Goal: Task Accomplishment & Management: Manage account settings

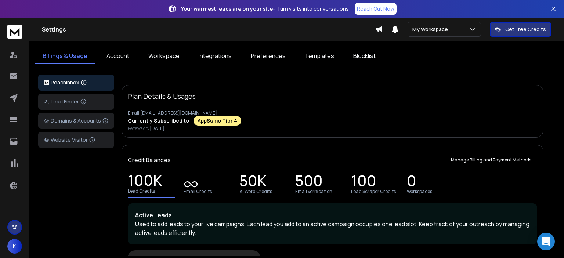
click at [111, 55] on link "Account" at bounding box center [117, 55] width 37 height 15
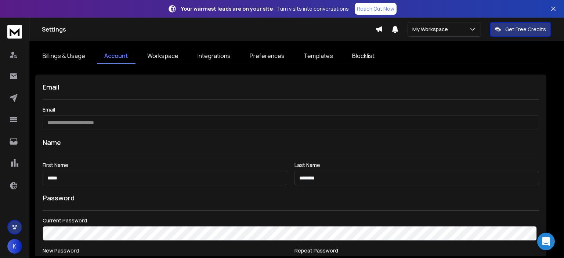
click at [157, 55] on link "Workspace" at bounding box center [163, 55] width 46 height 15
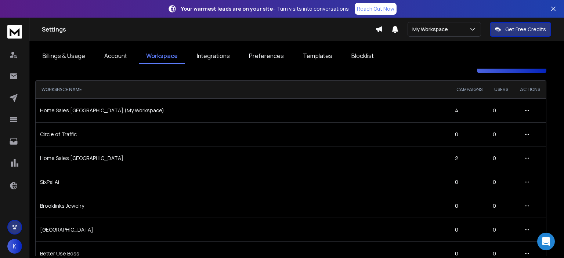
scroll to position [48, 0]
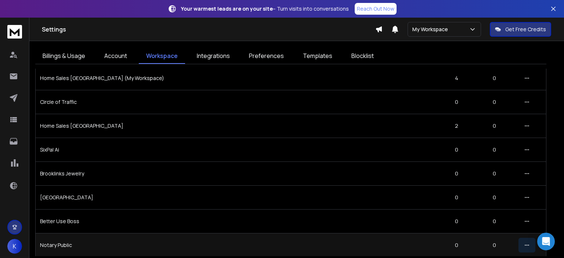
click at [523, 245] on button "button" at bounding box center [526, 245] width 17 height 15
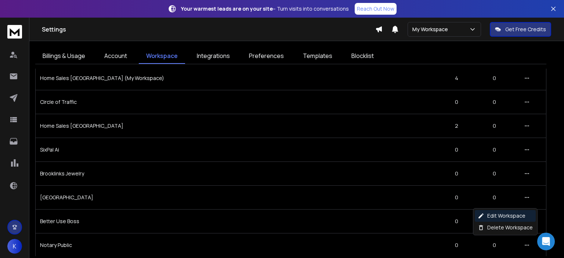
click at [510, 216] on p "Edit Workspace" at bounding box center [506, 215] width 38 height 7
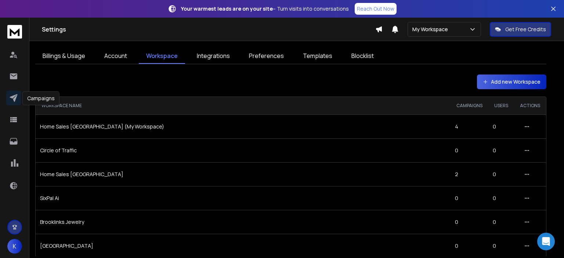
click at [15, 96] on icon at bounding box center [14, 98] width 8 height 8
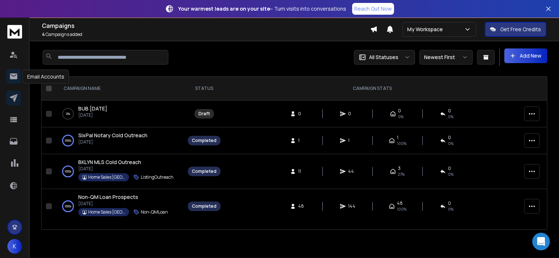
click at [15, 73] on icon at bounding box center [13, 76] width 9 height 9
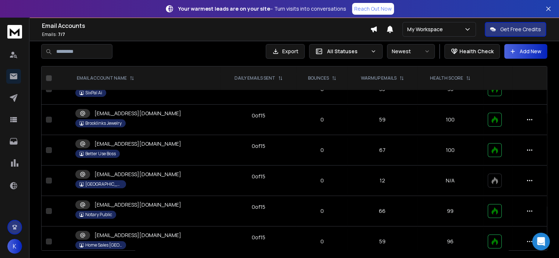
scroll to position [57, 0]
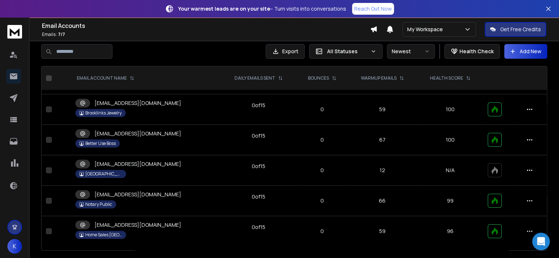
click at [527, 200] on icon at bounding box center [530, 200] width 6 height 1
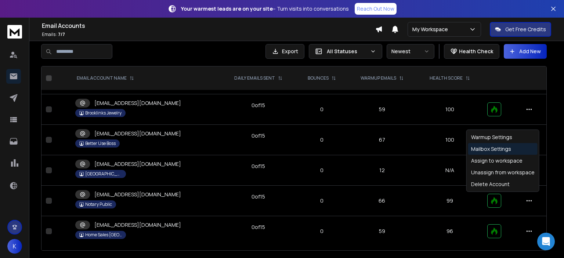
click at [487, 147] on div "Mailbox Settings" at bounding box center [502, 149] width 69 height 12
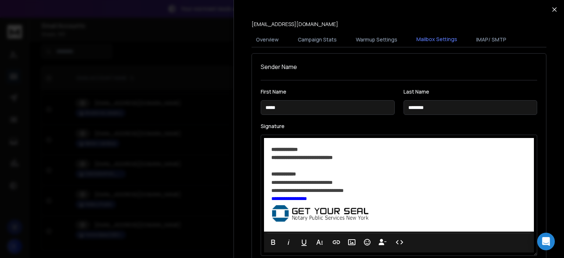
click at [553, 8] on icon "button" at bounding box center [554, 9] width 7 height 7
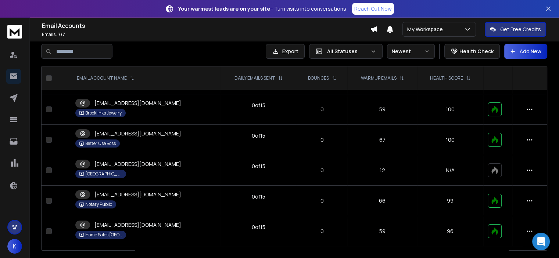
click at [129, 196] on p "[EMAIL_ADDRESS][DOMAIN_NAME]" at bounding box center [137, 194] width 87 height 7
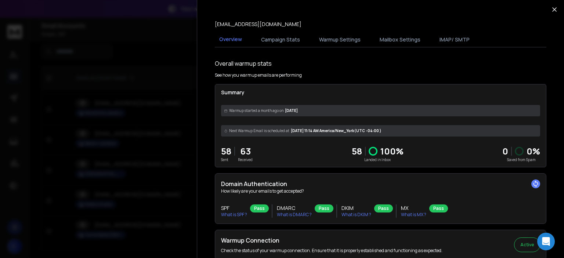
click at [553, 9] on icon "button" at bounding box center [555, 10] width 4 height 4
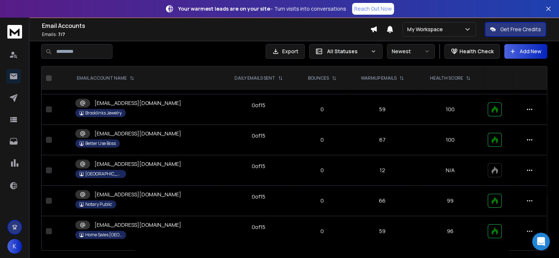
click at [123, 198] on div "[EMAIL_ADDRESS][DOMAIN_NAME]" at bounding box center [128, 194] width 106 height 9
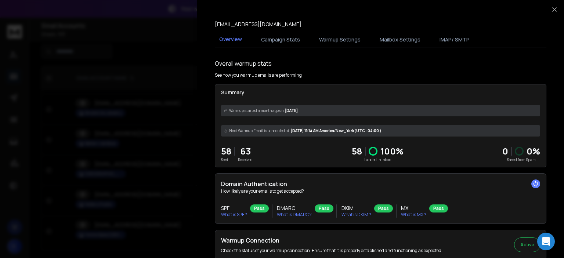
click at [285, 39] on button "Campaign Stats" at bounding box center [281, 40] width 48 height 16
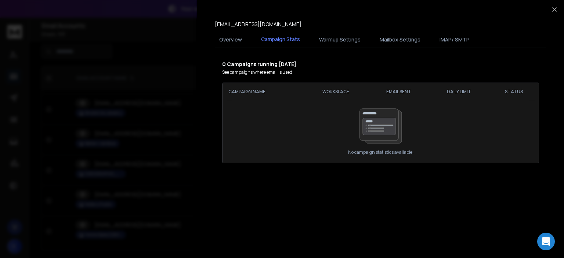
click at [348, 35] on button "Warmup Settings" at bounding box center [340, 40] width 50 height 16
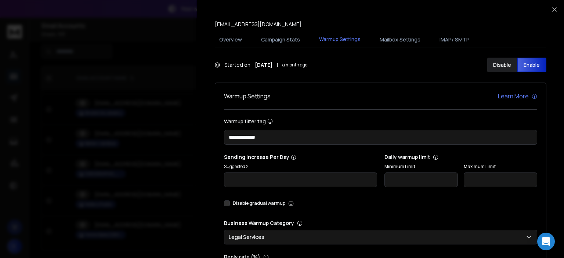
click at [409, 38] on button "Mailbox Settings" at bounding box center [400, 40] width 50 height 16
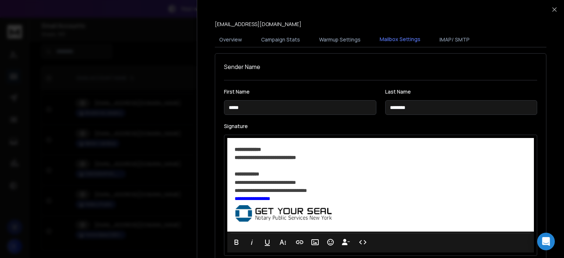
click at [447, 33] on button "IMAP/ SMTP" at bounding box center [454, 40] width 39 height 16
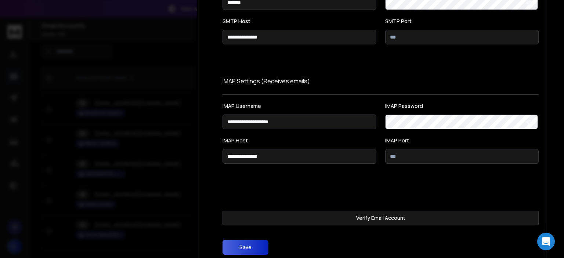
scroll to position [135, 0]
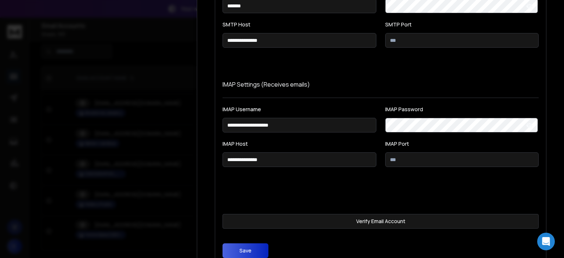
click at [528, 125] on icon at bounding box center [529, 125] width 5 height 5
drag, startPoint x: 270, startPoint y: 163, endPoint x: 210, endPoint y: 167, distance: 60.4
click at [210, 167] on div "**********" at bounding box center [380, 76] width 349 height 404
paste input
type input "**********"
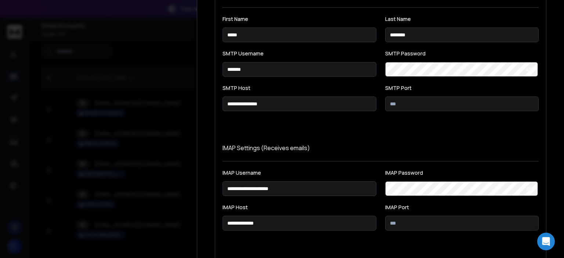
scroll to position [73, 0]
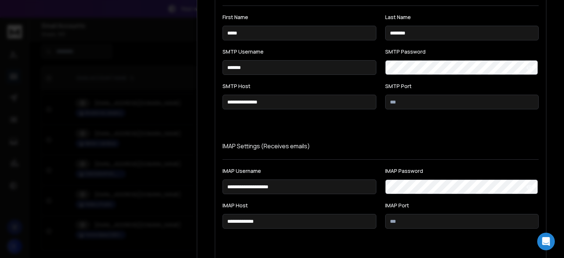
click at [375, 195] on form "**********" at bounding box center [381, 163] width 316 height 314
click at [505, 169] on label "IMAP Password" at bounding box center [462, 171] width 154 height 5
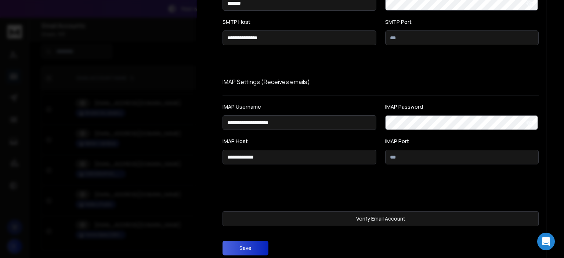
scroll to position [149, 0]
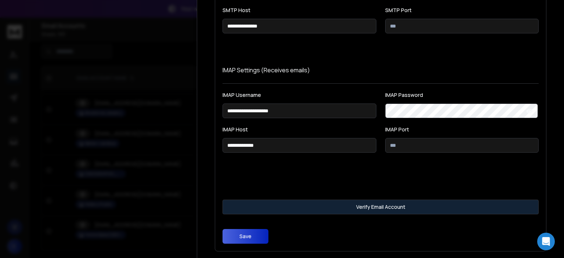
click at [376, 207] on button "Verify Email Account" at bounding box center [381, 207] width 316 height 15
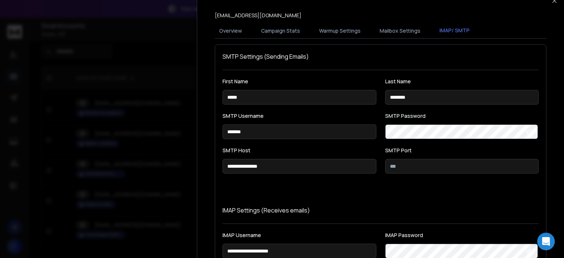
scroll to position [1, 0]
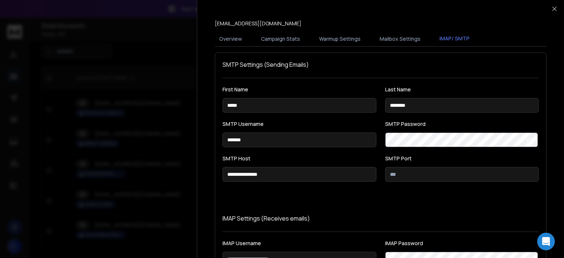
click at [408, 36] on button "Mailbox Settings" at bounding box center [400, 39] width 50 height 16
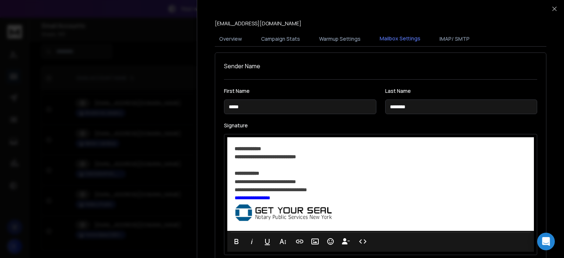
click at [347, 35] on button "Warmup Settings" at bounding box center [340, 39] width 50 height 16
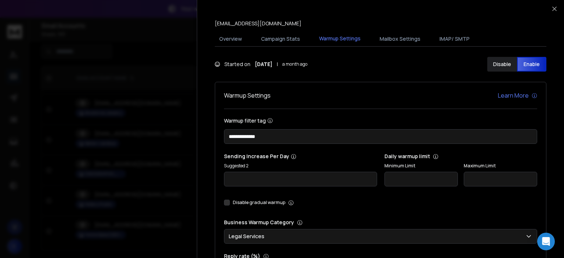
click at [275, 35] on button "Campaign Stats" at bounding box center [281, 39] width 48 height 16
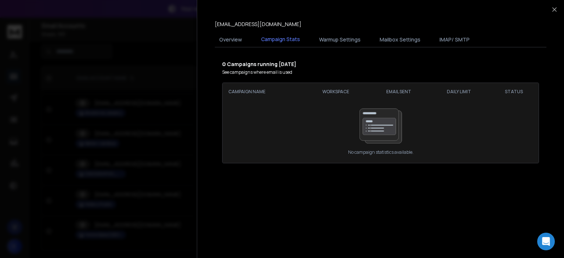
scroll to position [0, 0]
click at [221, 37] on button "Overview" at bounding box center [231, 40] width 32 height 16
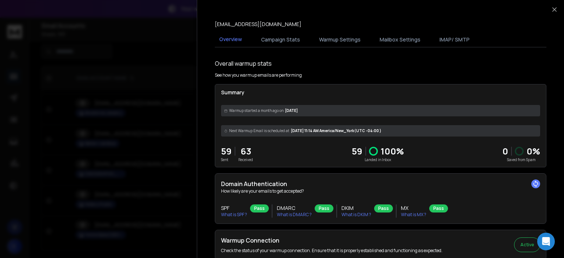
click at [452, 36] on button "IMAP/ SMTP" at bounding box center [454, 40] width 39 height 16
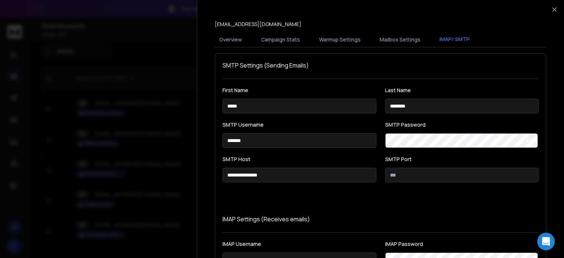
click at [404, 36] on button "Mailbox Settings" at bounding box center [400, 40] width 50 height 16
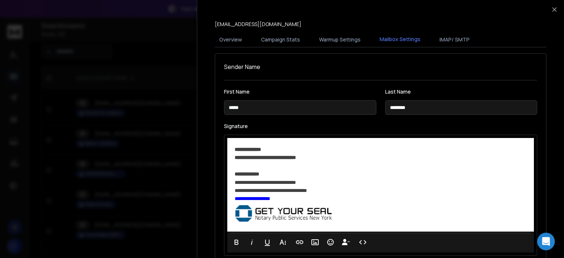
click at [462, 32] on button "IMAP/ SMTP" at bounding box center [454, 40] width 39 height 16
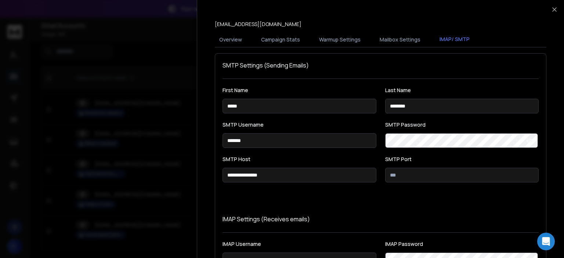
click at [392, 36] on button "Mailbox Settings" at bounding box center [400, 40] width 50 height 16
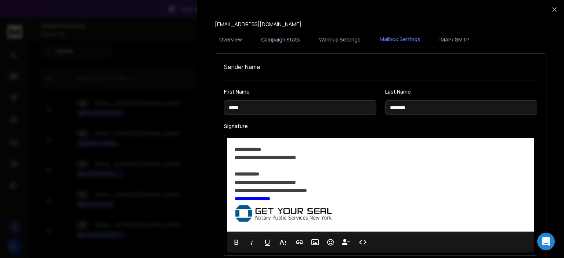
click at [347, 36] on button "Warmup Settings" at bounding box center [340, 40] width 50 height 16
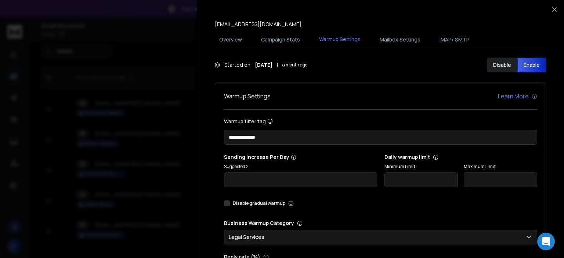
click at [464, 35] on button "IMAP/ SMTP" at bounding box center [454, 40] width 39 height 16
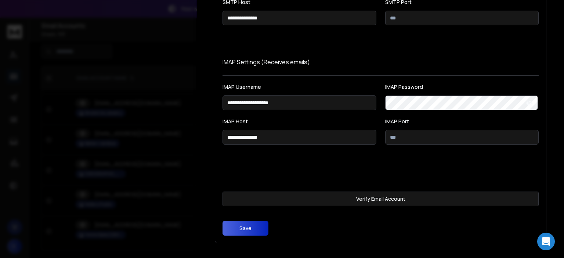
scroll to position [163, 0]
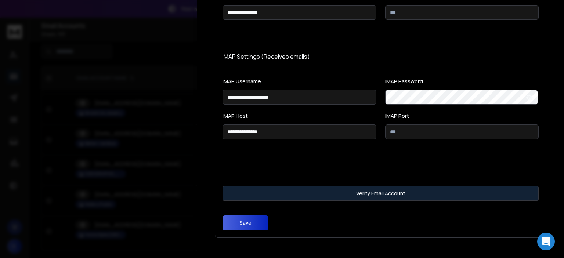
click at [366, 191] on button "Verify Email Account" at bounding box center [381, 193] width 316 height 15
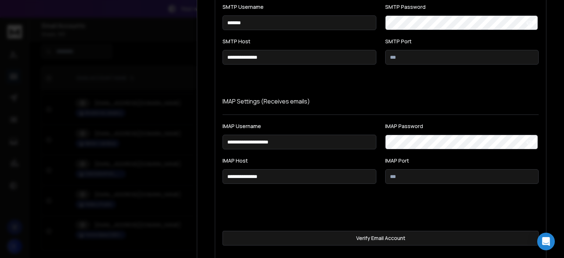
scroll to position [119, 0]
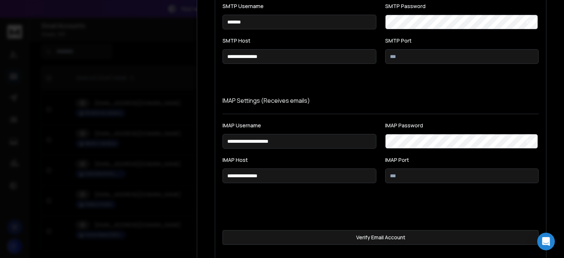
click at [279, 176] on input "**********" at bounding box center [300, 176] width 154 height 15
drag, startPoint x: 279, startPoint y: 176, endPoint x: 209, endPoint y: 177, distance: 70.1
click at [209, 177] on div "**********" at bounding box center [380, 92] width 349 height 404
click at [529, 144] on icon at bounding box center [529, 141] width 7 height 7
click at [377, 143] on div "**********" at bounding box center [381, 136] width 316 height 26
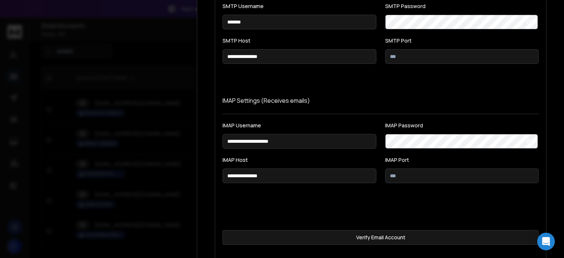
click at [372, 154] on form "**********" at bounding box center [381, 117] width 316 height 314
click at [282, 177] on input "**********" at bounding box center [300, 176] width 154 height 15
click at [279, 177] on input "**********" at bounding box center [300, 176] width 154 height 15
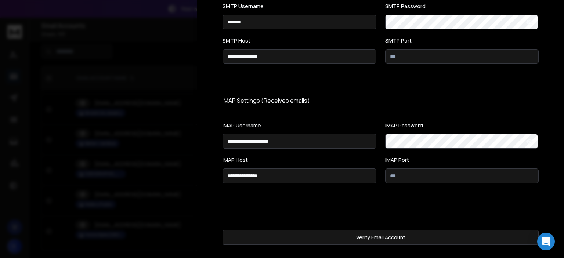
drag, startPoint x: 279, startPoint y: 177, endPoint x: 203, endPoint y: 171, distance: 76.6
click at [203, 171] on div "**********" at bounding box center [380, 129] width 367 height 258
type input "**********"
click at [294, 141] on input "**********" at bounding box center [300, 141] width 154 height 15
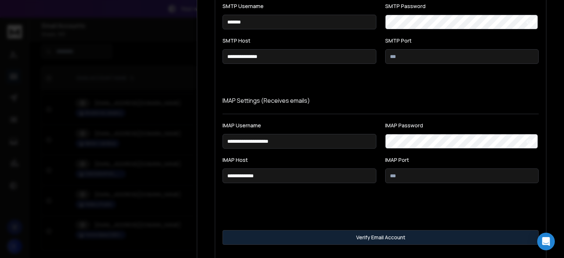
click at [368, 239] on button "Verify Email Account" at bounding box center [381, 237] width 316 height 15
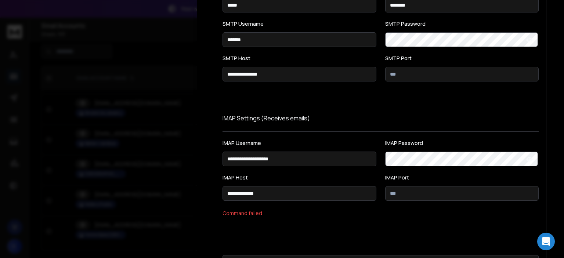
scroll to position [170, 0]
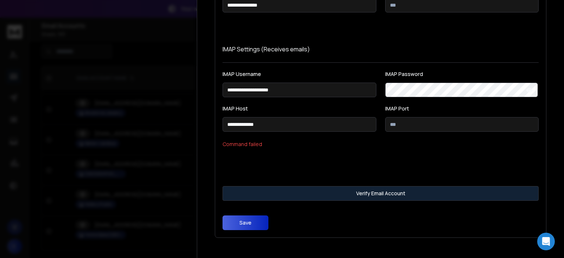
click at [376, 192] on button "Verify Email Account" at bounding box center [381, 193] width 316 height 15
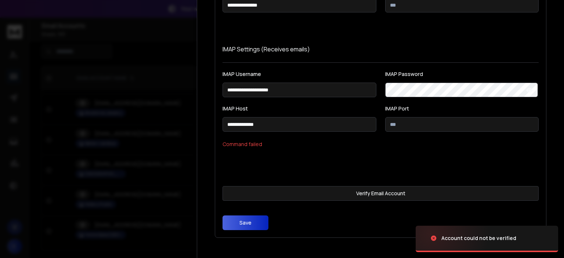
drag, startPoint x: 564, startPoint y: 225, endPoint x: 564, endPoint y: 208, distance: 17.3
click at [559, 208] on body "Your warmest leads are on your site – Turn visits into conversations Reach Out …" at bounding box center [279, 125] width 559 height 258
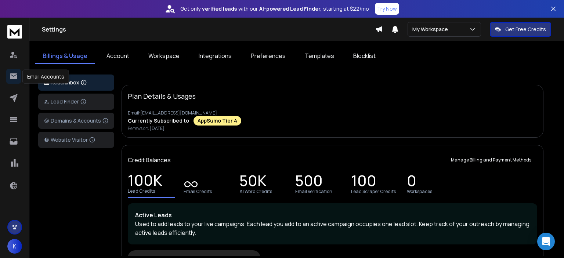
click at [17, 76] on icon at bounding box center [13, 76] width 7 height 6
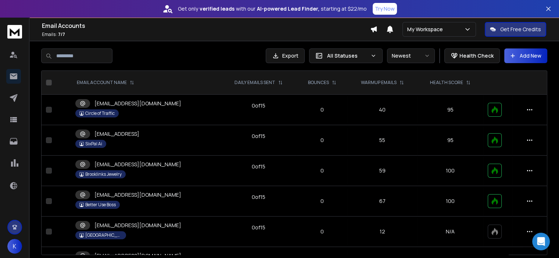
click at [124, 138] on td "[EMAIL_ADDRESS] SixPal Ai" at bounding box center [145, 140] width 149 height 30
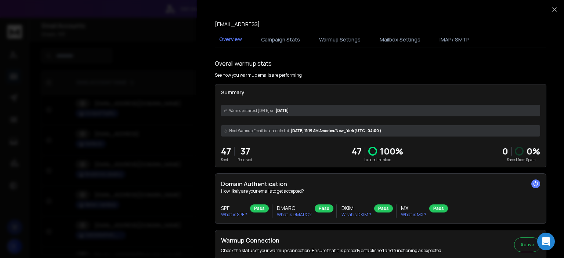
click at [446, 35] on button "IMAP/ SMTP" at bounding box center [454, 40] width 39 height 16
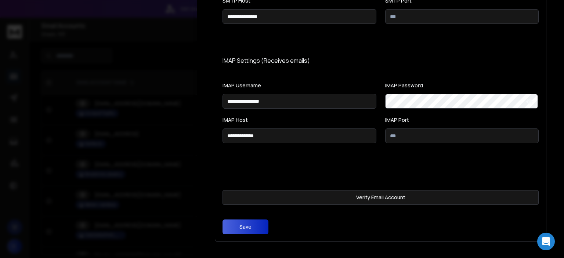
scroll to position [163, 0]
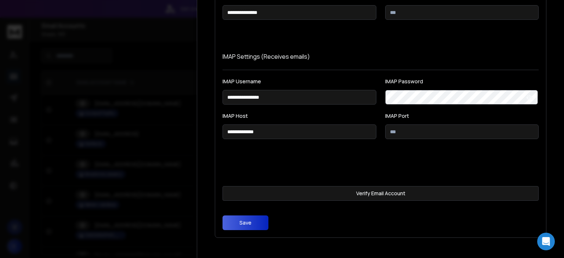
drag, startPoint x: 275, startPoint y: 132, endPoint x: 216, endPoint y: 131, distance: 59.1
click at [216, 131] on div "**********" at bounding box center [381, 64] width 332 height 347
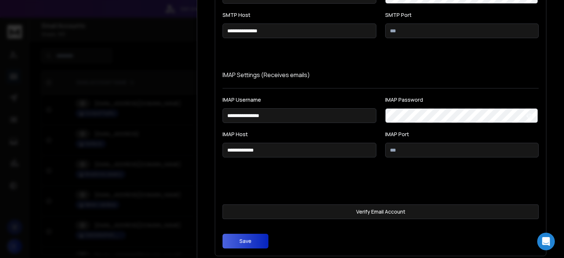
scroll to position [145, 0]
